Goal: Task Accomplishment & Management: Manage account settings

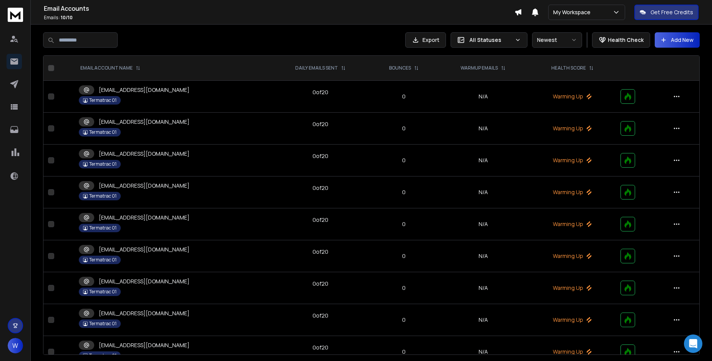
click at [196, 93] on div "[EMAIL_ADDRESS][DOMAIN_NAME]" at bounding box center [172, 89] width 187 height 9
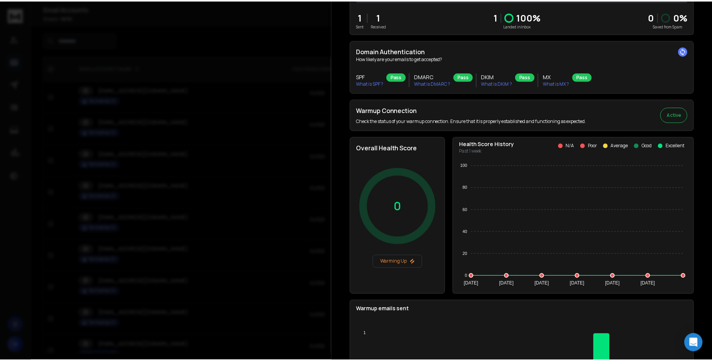
scroll to position [101, 0]
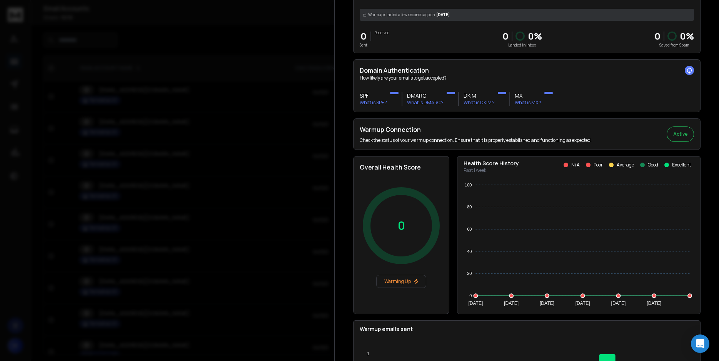
click at [248, 133] on div at bounding box center [359, 180] width 719 height 361
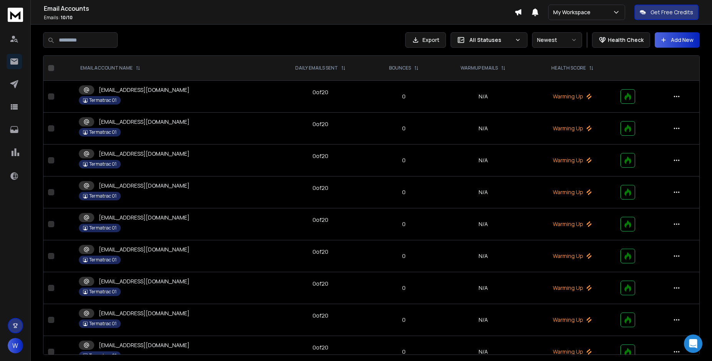
click at [226, 125] on div "[EMAIL_ADDRESS][DOMAIN_NAME]" at bounding box center [172, 121] width 187 height 9
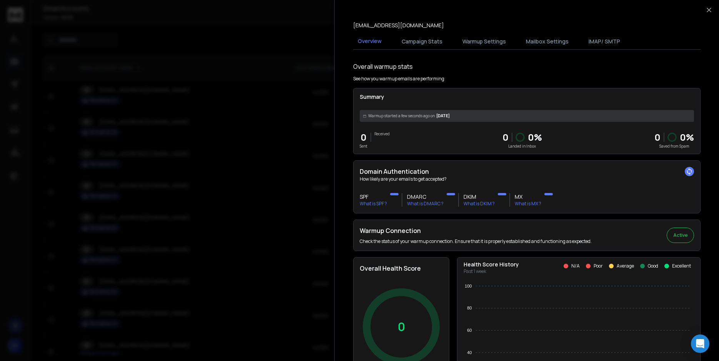
click at [296, 156] on div at bounding box center [359, 180] width 719 height 361
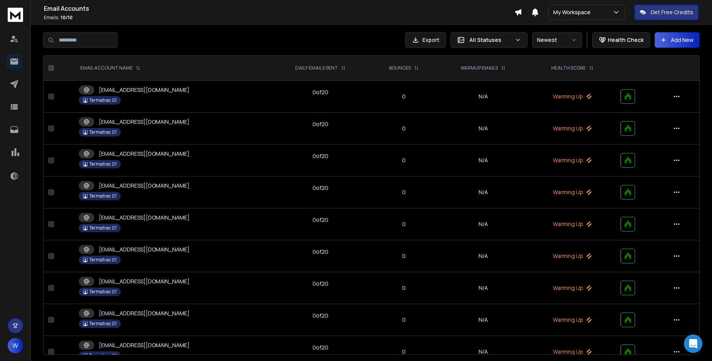
click at [232, 164] on div "Termatrac 01" at bounding box center [172, 164] width 187 height 8
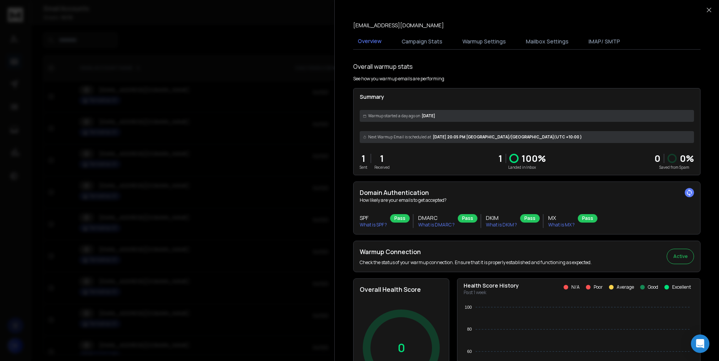
click at [226, 166] on div at bounding box center [359, 180] width 719 height 361
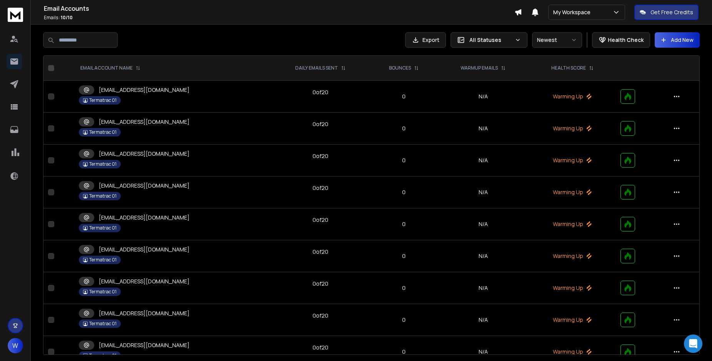
click at [212, 223] on td "victoria@termatracdetect.com Termatrac 01" at bounding box center [172, 224] width 196 height 32
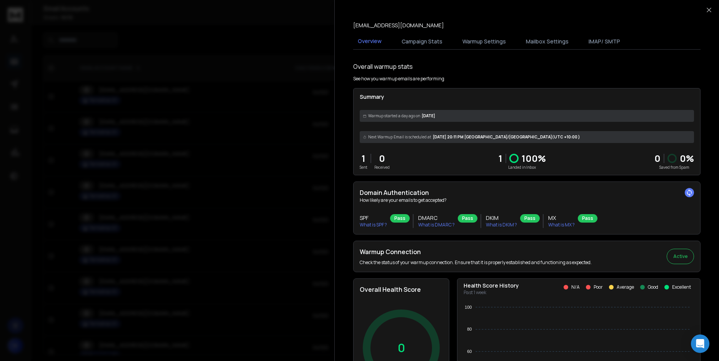
click at [213, 201] on div at bounding box center [359, 180] width 719 height 361
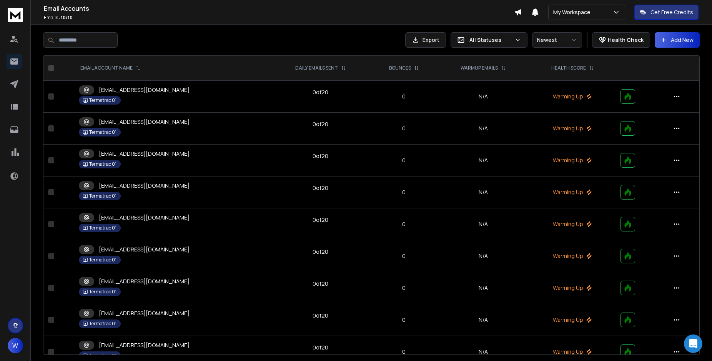
click at [200, 286] on td "victoria.j@termatracdirect.com Termatrac 01" at bounding box center [172, 288] width 196 height 32
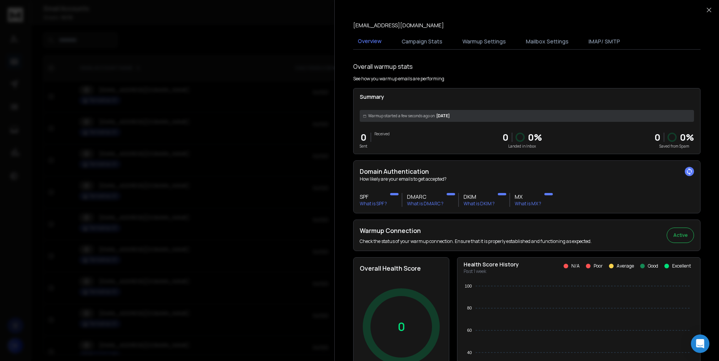
click at [240, 182] on div at bounding box center [359, 180] width 719 height 361
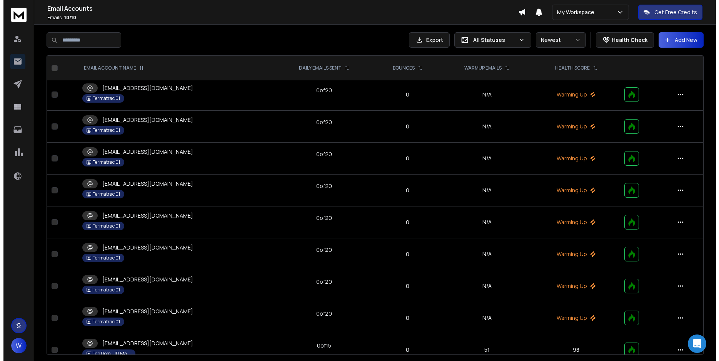
scroll to position [0, 0]
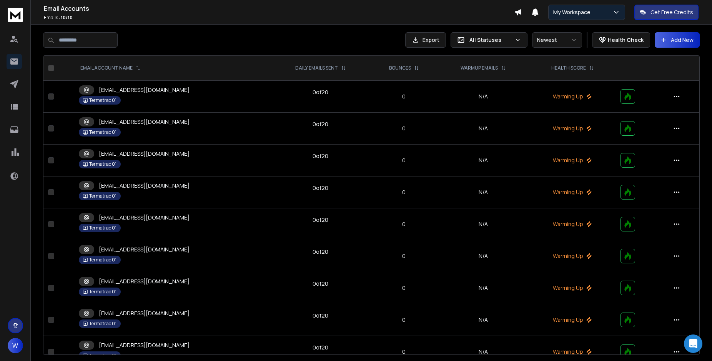
click at [591, 14] on p "My Workspace" at bounding box center [573, 12] width 40 height 8
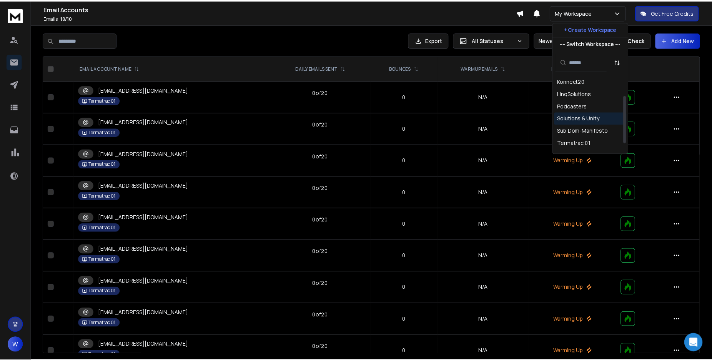
scroll to position [34, 0]
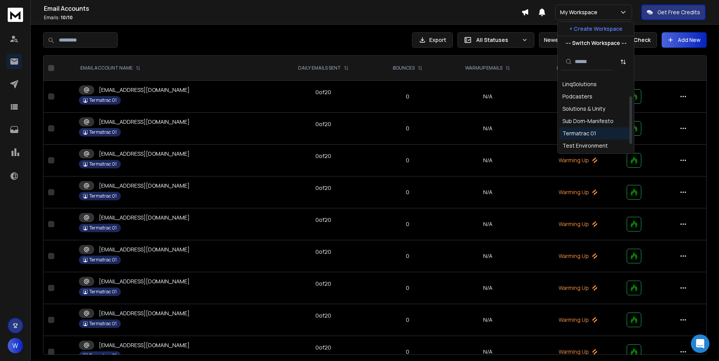
click at [577, 133] on div "Termatrac 01" at bounding box center [579, 134] width 34 height 8
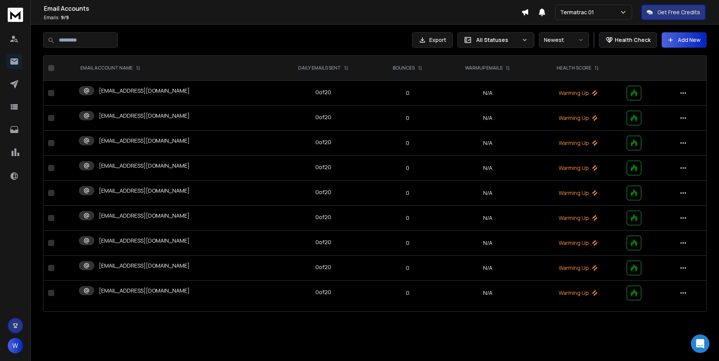
click at [233, 298] on td "[EMAIL_ADDRESS][DOMAIN_NAME]" at bounding box center [173, 293] width 198 height 25
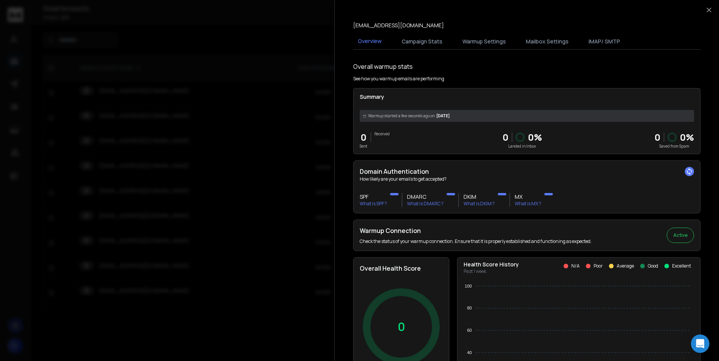
click at [292, 140] on div at bounding box center [359, 180] width 719 height 361
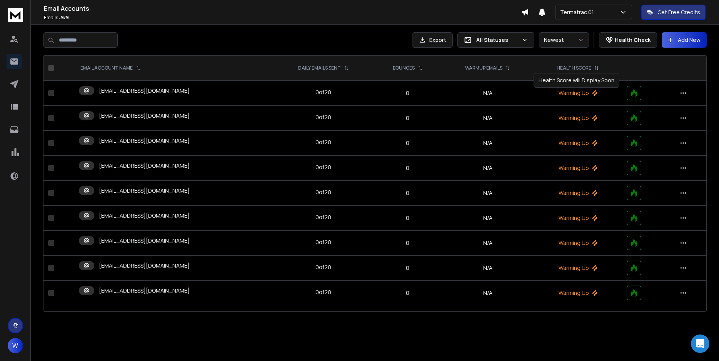
click at [569, 94] on p "Warming Up" at bounding box center [577, 93] width 79 height 8
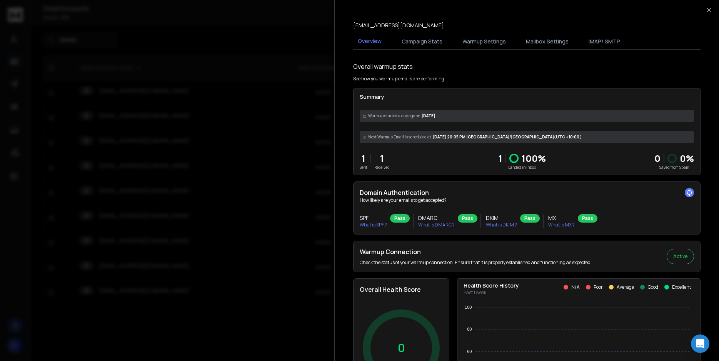
click at [602, 37] on button "IMAP/ SMTP" at bounding box center [604, 41] width 41 height 17
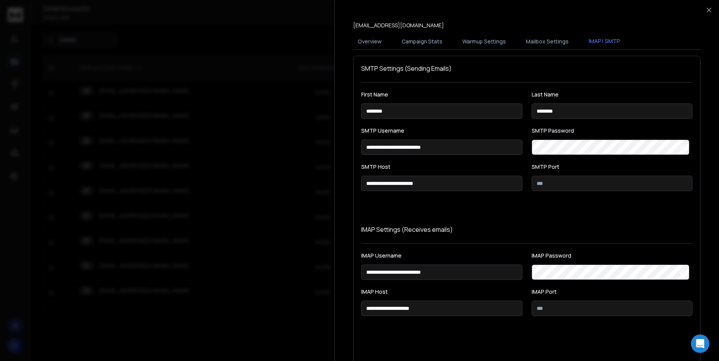
click at [679, 148] on icon at bounding box center [682, 147] width 7 height 7
click at [681, 148] on icon at bounding box center [682, 147] width 2 height 2
click at [679, 273] on icon at bounding box center [682, 272] width 7 height 7
click at [681, 273] on icon at bounding box center [682, 272] width 2 height 2
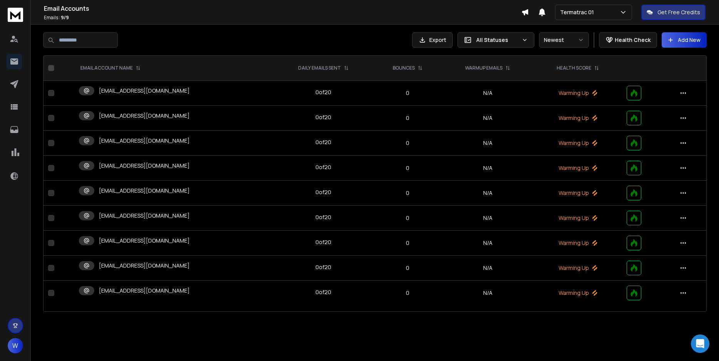
click at [261, 191] on div "[EMAIL_ADDRESS][DOMAIN_NAME]" at bounding box center [173, 190] width 189 height 9
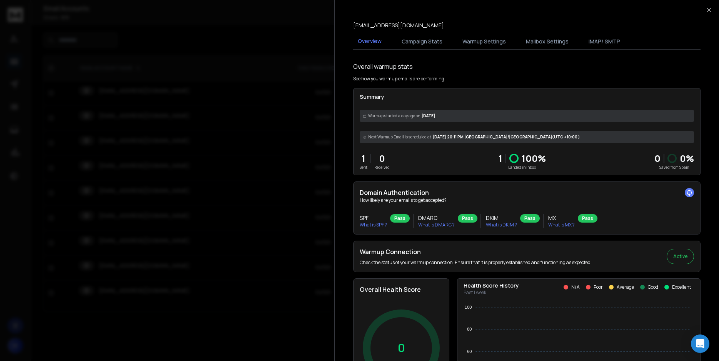
click at [538, 42] on button "Mailbox Settings" at bounding box center [547, 41] width 52 height 17
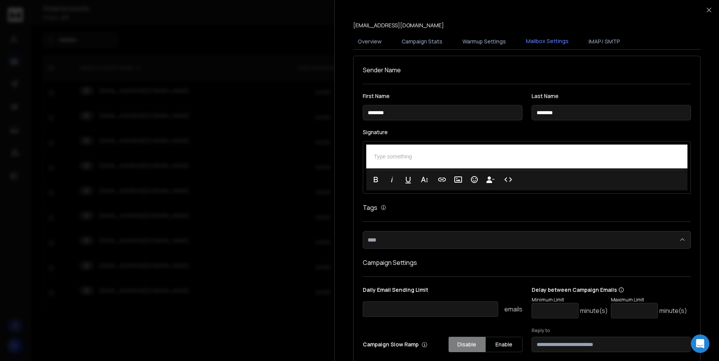
click at [587, 36] on button "IMAP/ SMTP" at bounding box center [604, 41] width 41 height 17
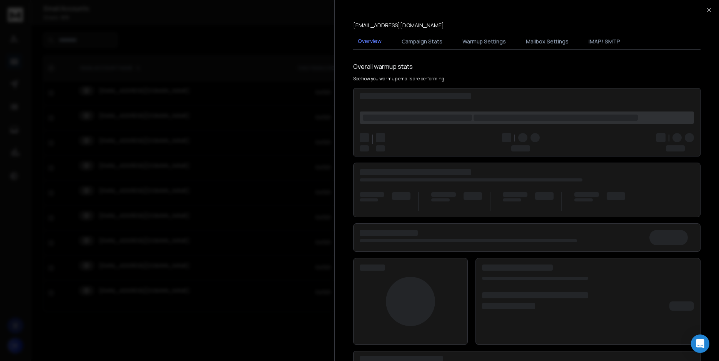
click at [257, 51] on div at bounding box center [359, 180] width 719 height 361
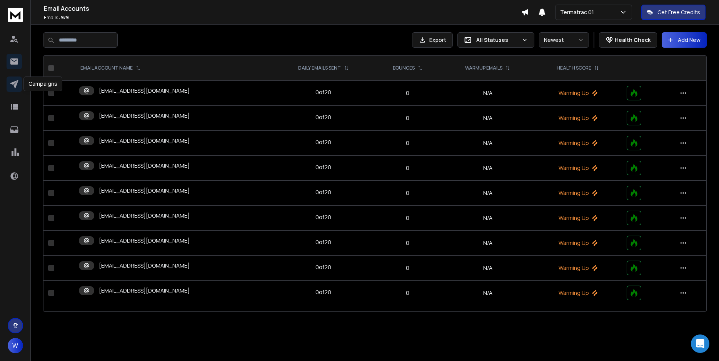
click at [15, 85] on icon at bounding box center [14, 84] width 8 height 8
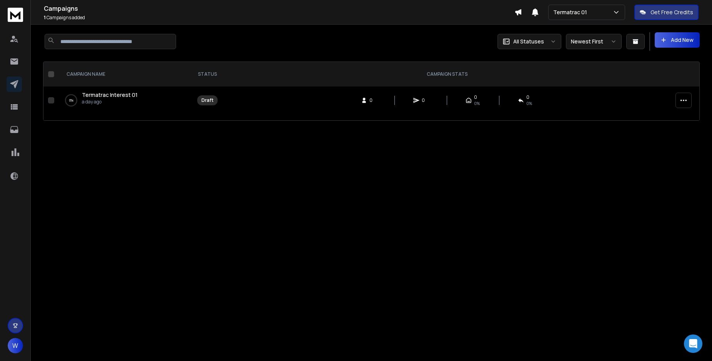
click at [111, 97] on span "Termatrac Interest 01" at bounding box center [110, 94] width 56 height 7
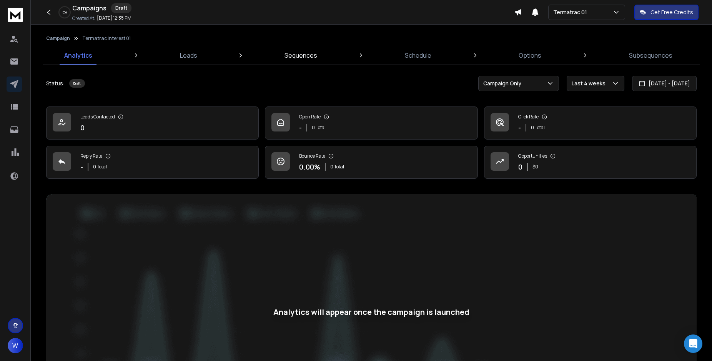
click at [295, 53] on p "Sequences" at bounding box center [301, 55] width 33 height 9
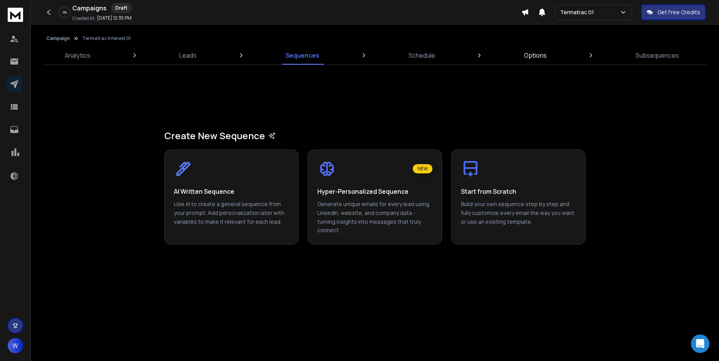
click at [534, 54] on p "Options" at bounding box center [535, 55] width 23 height 9
